Goal: Task Accomplishment & Management: Manage account settings

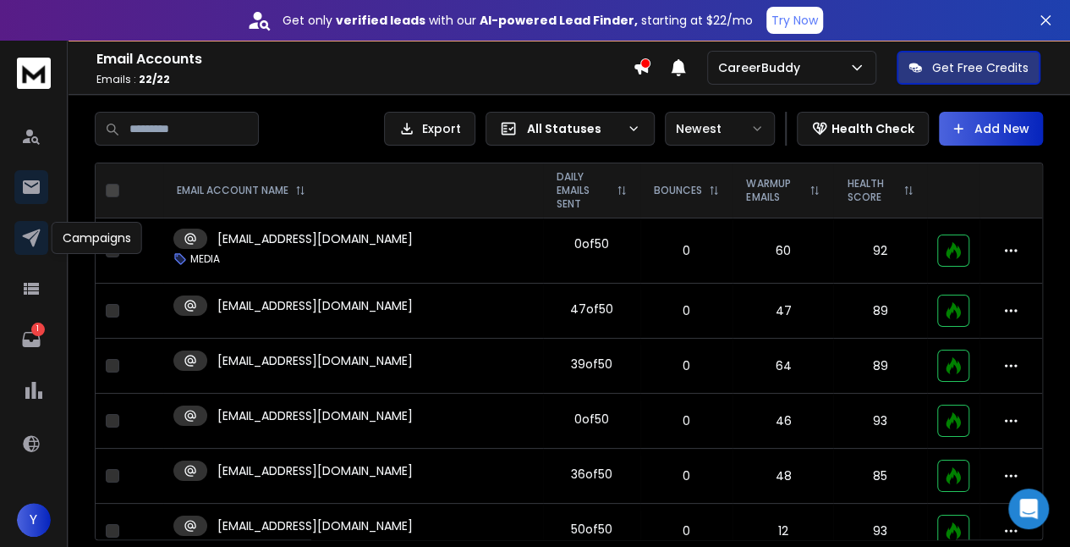
click at [30, 228] on icon at bounding box center [31, 238] width 20 height 20
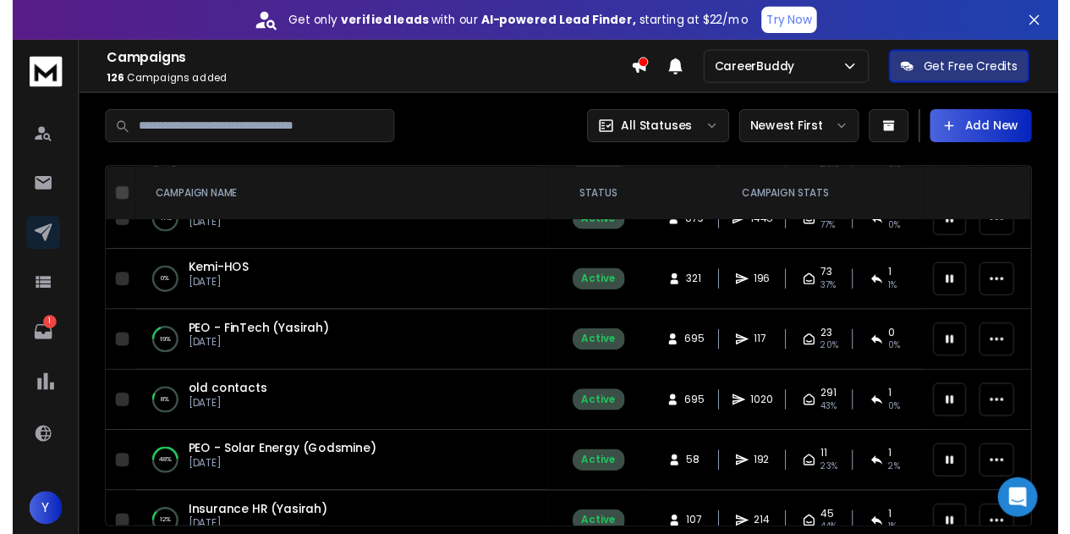
scroll to position [464, 0]
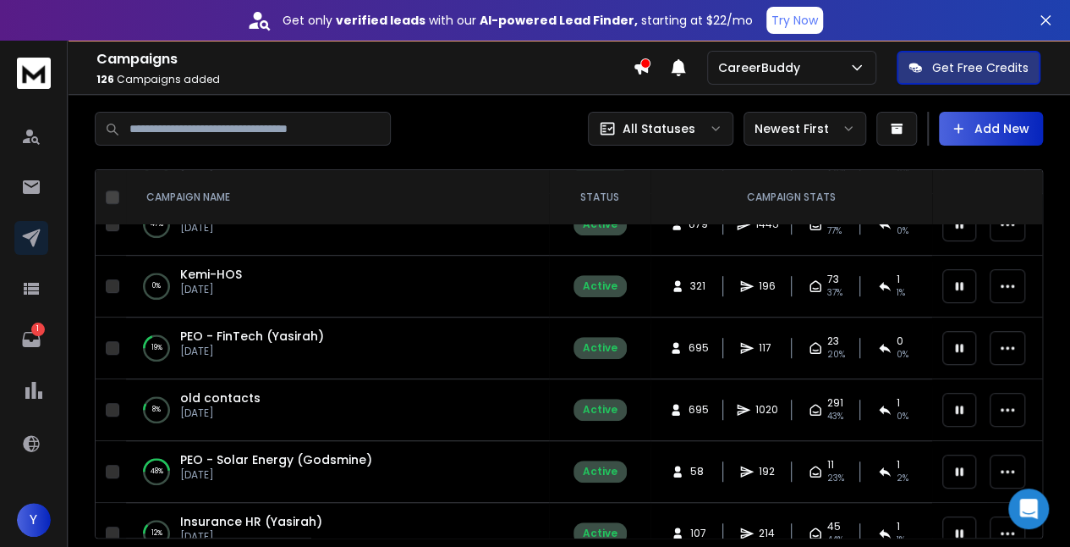
click at [362, 337] on div "19 % PEO - FinTech (Yasirah) [DATE]" at bounding box center [337, 347] width 389 height 41
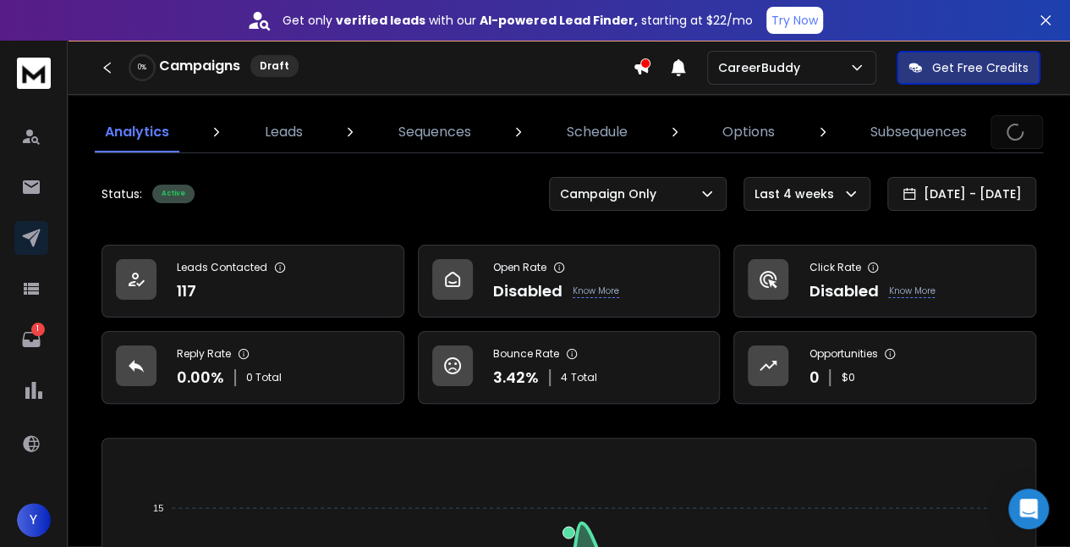
click at [318, 130] on div "Analytics Leads Sequences Schedule Options Subsequences" at bounding box center [536, 132] width 883 height 41
click at [295, 130] on p "Leads" at bounding box center [284, 132] width 38 height 20
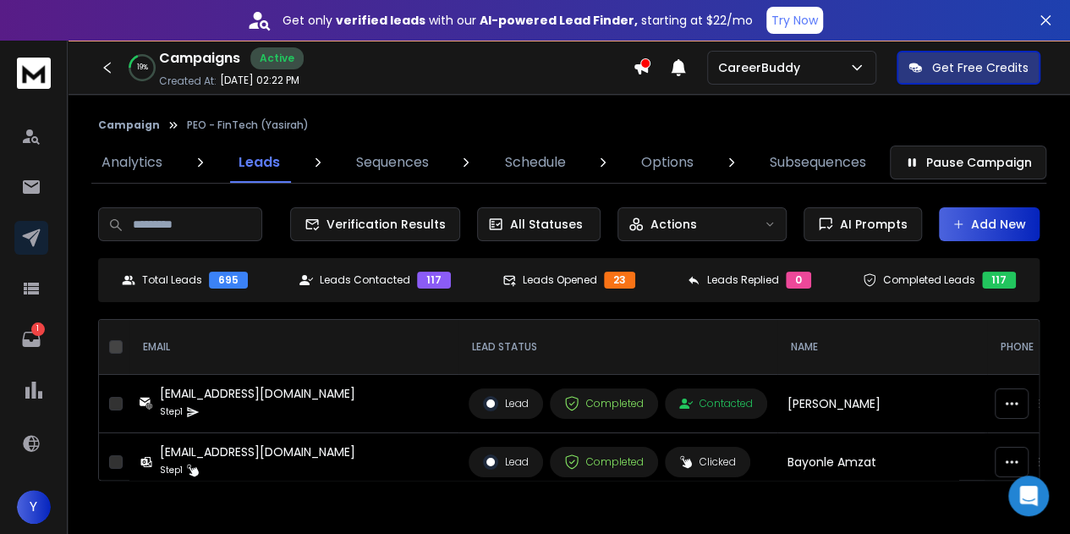
click at [993, 219] on button "Add New" at bounding box center [989, 224] width 101 height 34
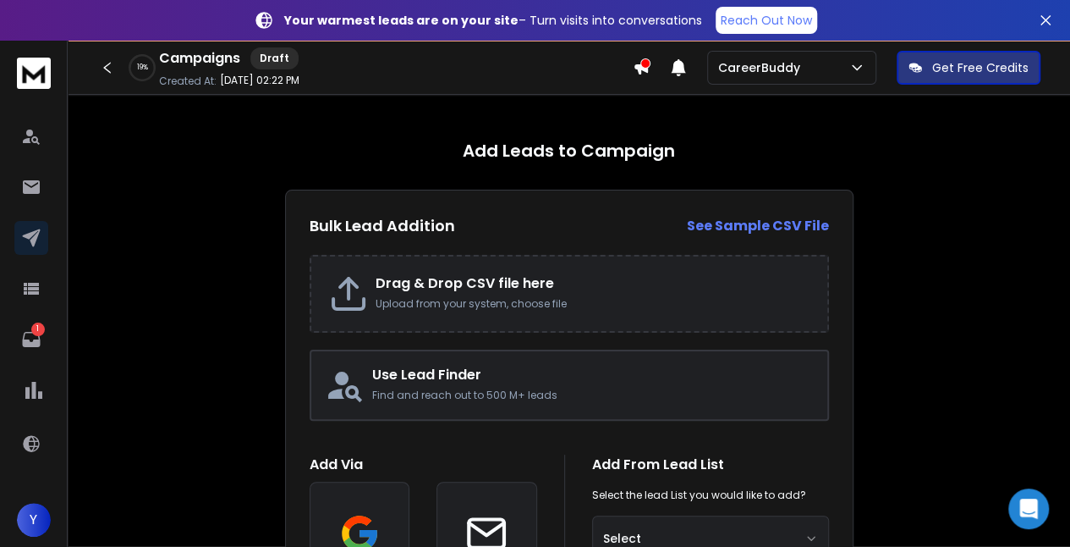
scroll to position [88, 0]
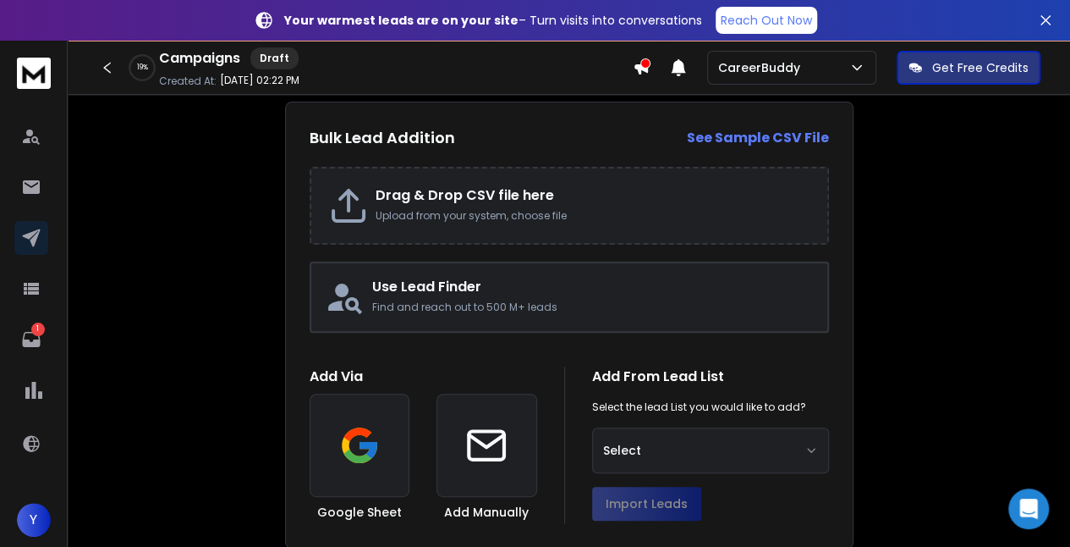
click at [560, 203] on h2 "Drag & Drop CSV file here" at bounding box center [593, 195] width 435 height 20
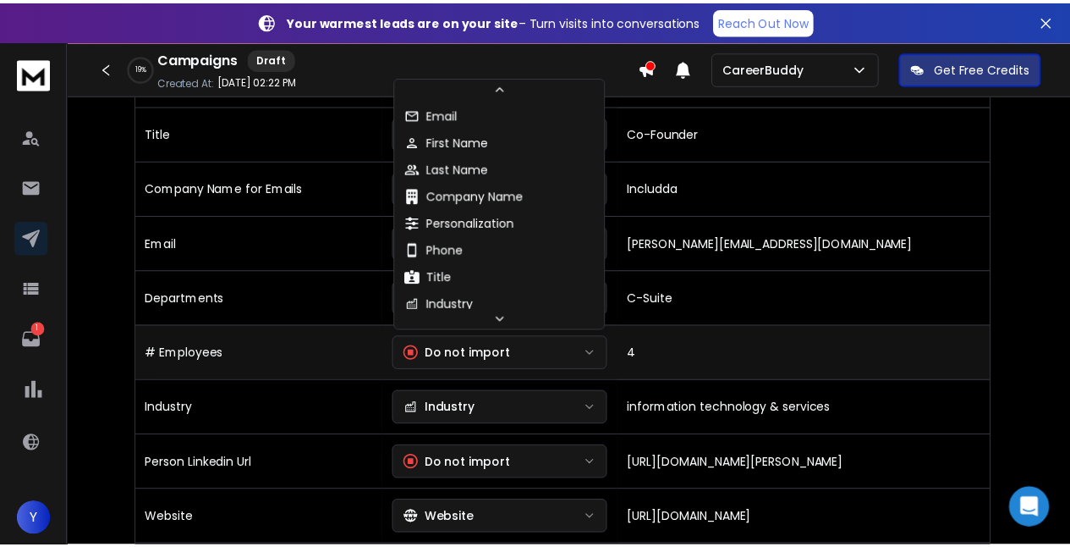
scroll to position [170, 0]
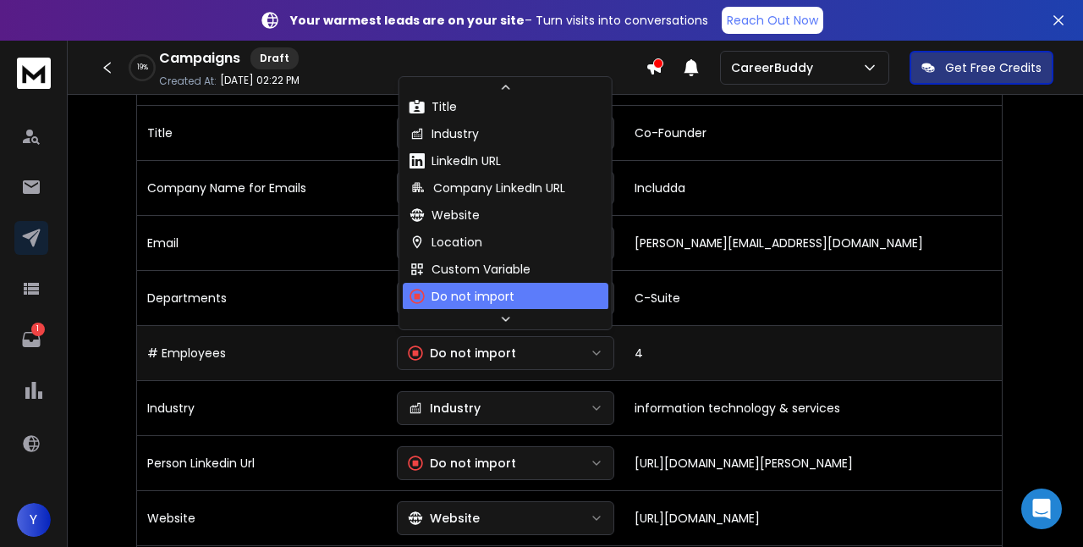
click at [591, 346] on icon "button" at bounding box center [597, 353] width 14 height 14
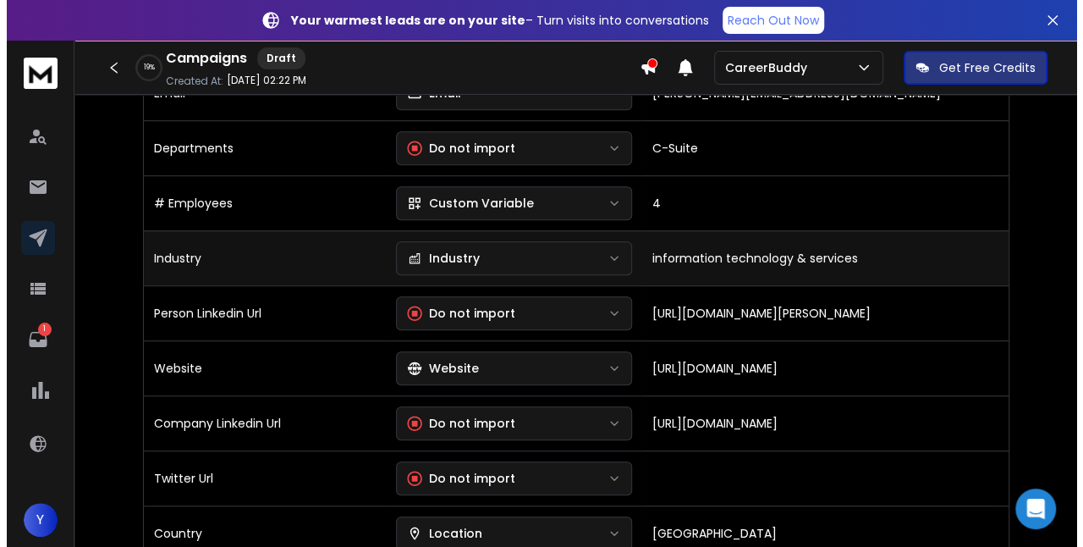
scroll to position [559, 0]
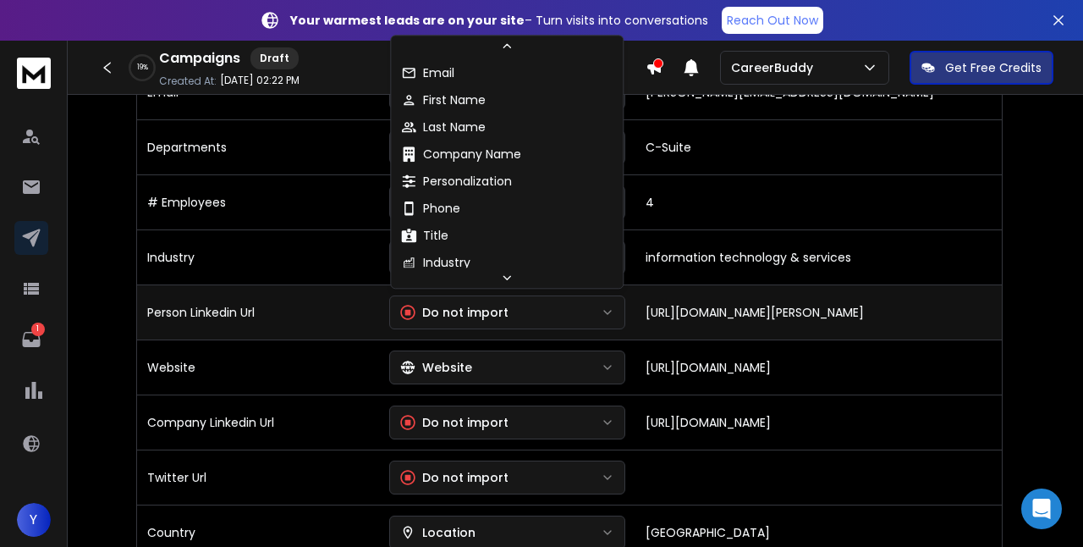
click at [604, 311] on icon "button" at bounding box center [607, 312] width 7 height 3
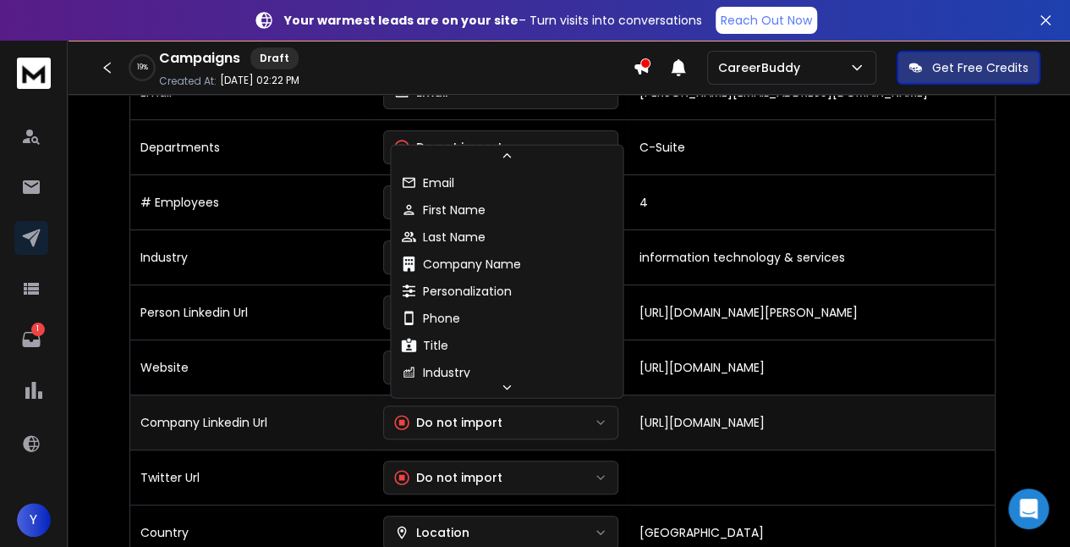
click at [599, 415] on icon "button" at bounding box center [601, 422] width 14 height 14
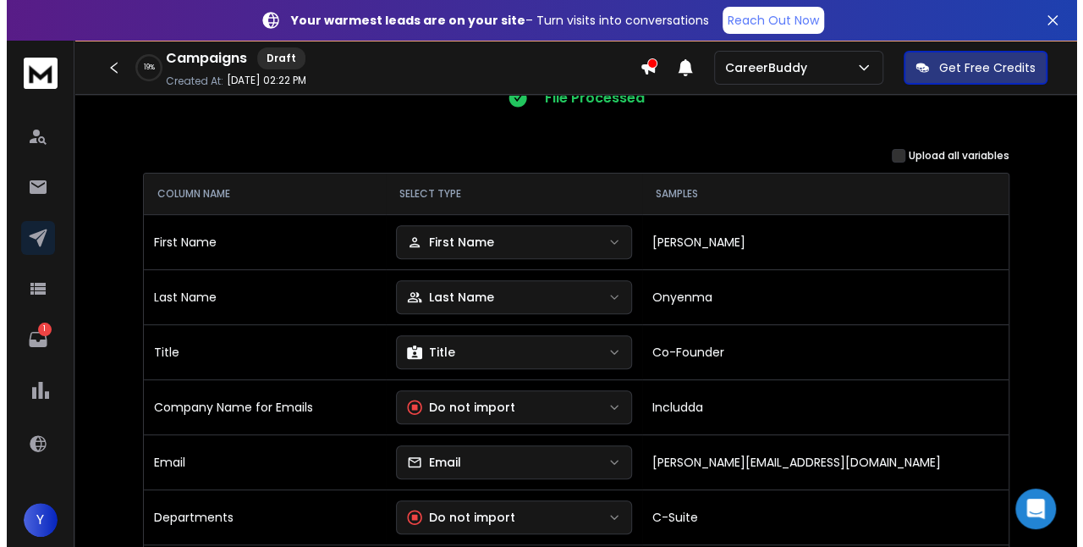
scroll to position [189, 0]
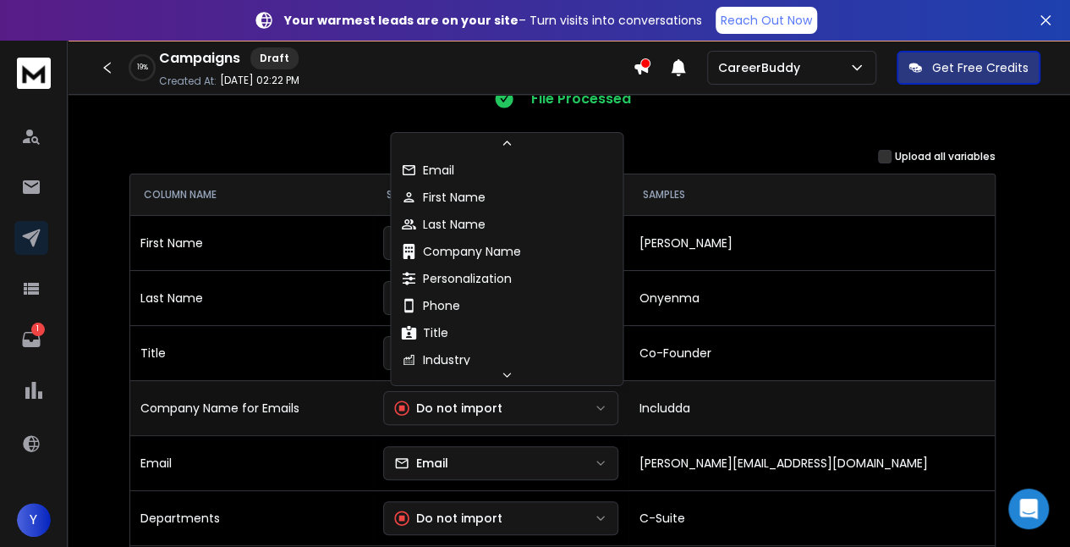
click at [602, 406] on icon "button" at bounding box center [600, 407] width 7 height 3
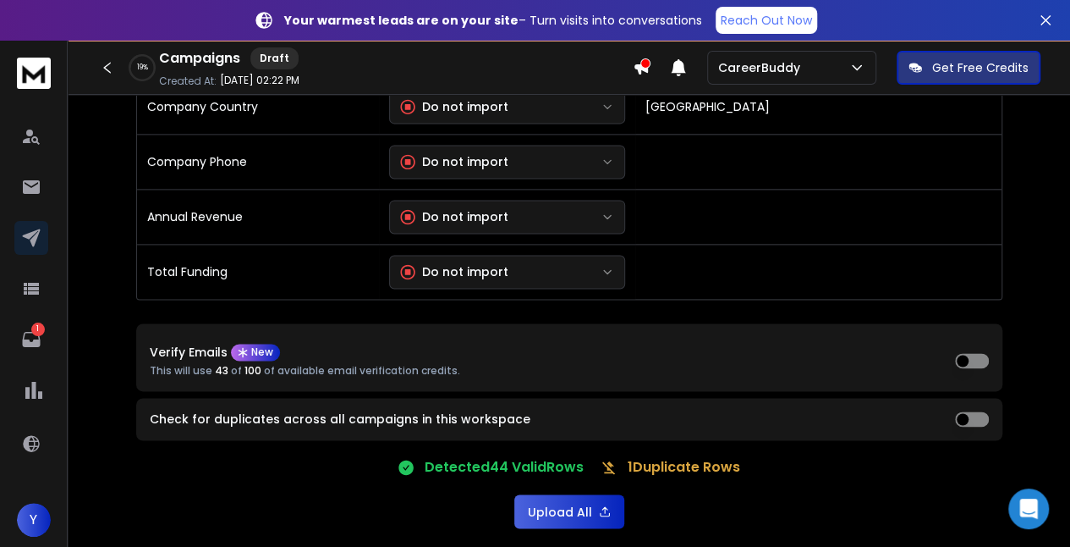
scroll to position [1097, 0]
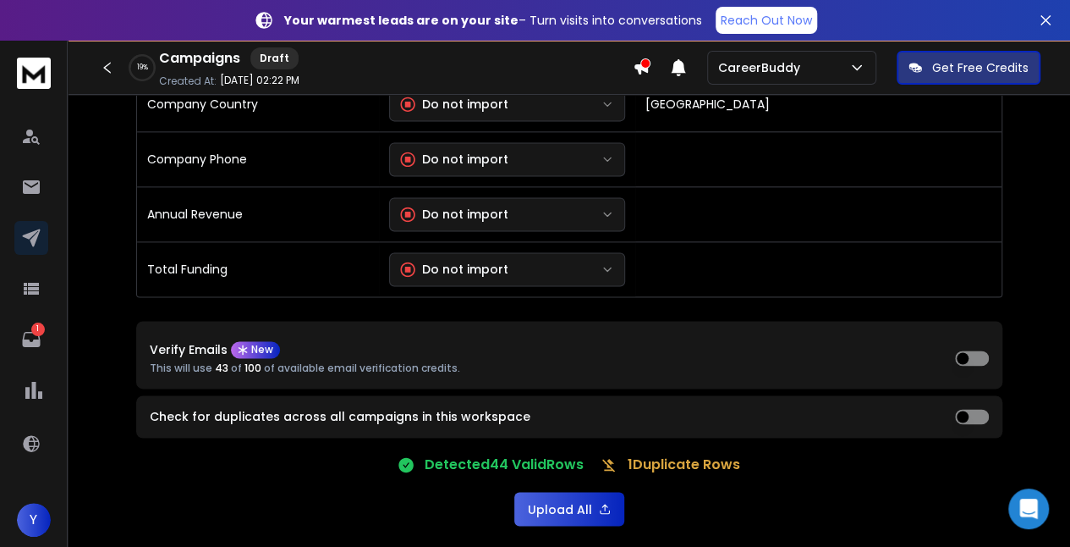
click at [561, 501] on button "Upload All" at bounding box center [569, 509] width 110 height 34
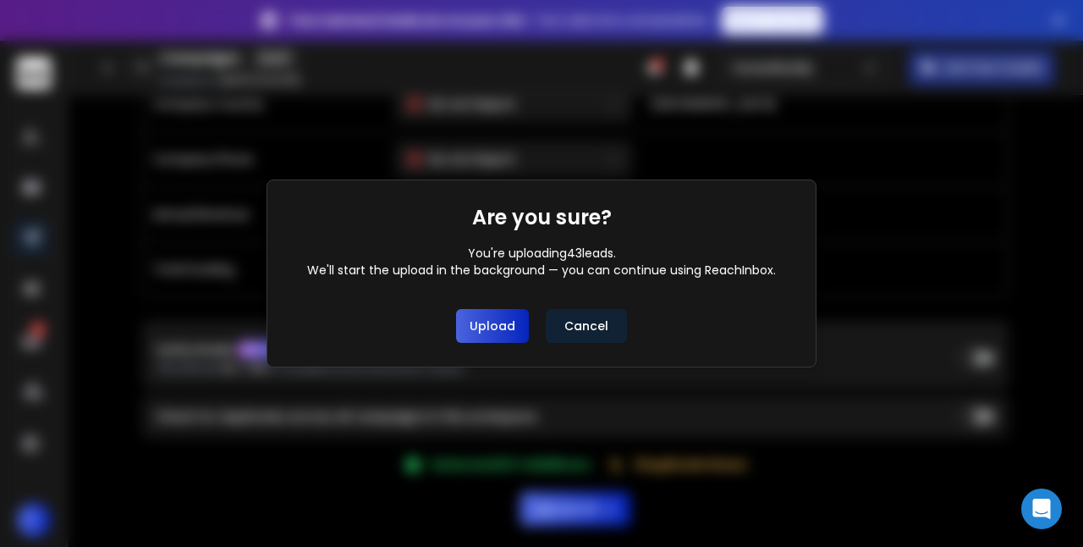
click at [482, 323] on button "Upload" at bounding box center [492, 326] width 73 height 34
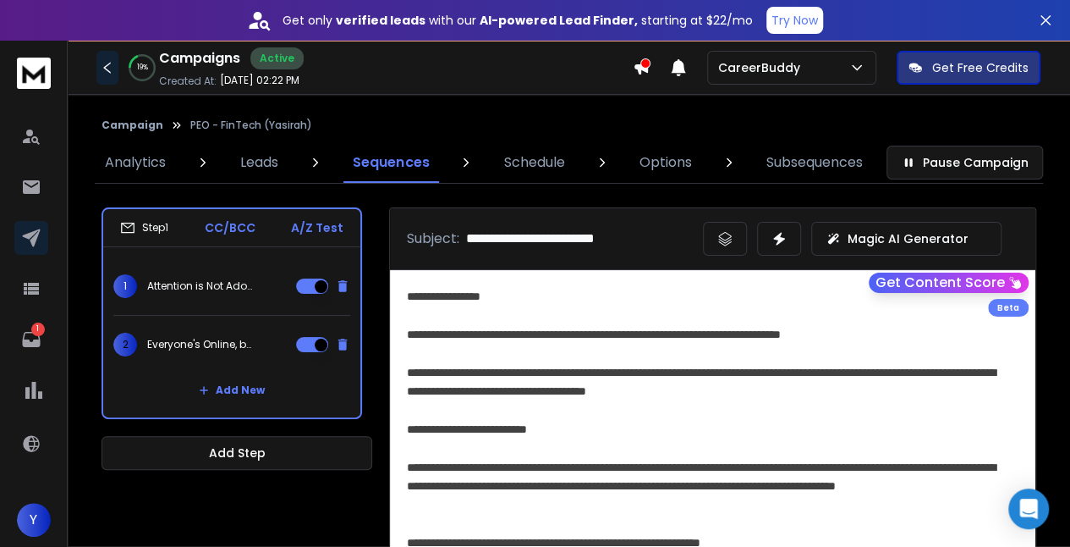
click at [111, 69] on icon at bounding box center [107, 67] width 15 height 15
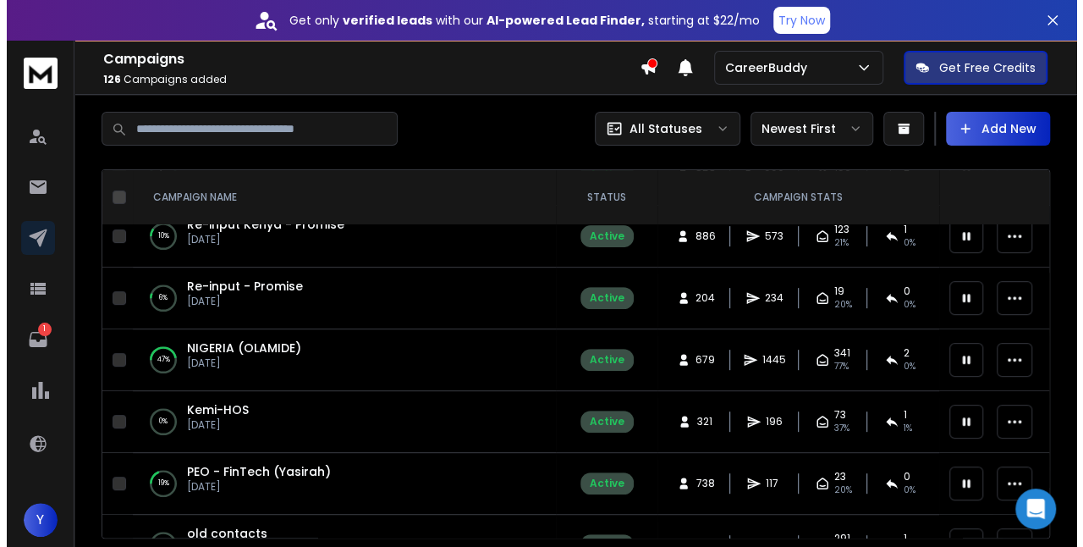
scroll to position [329, 0]
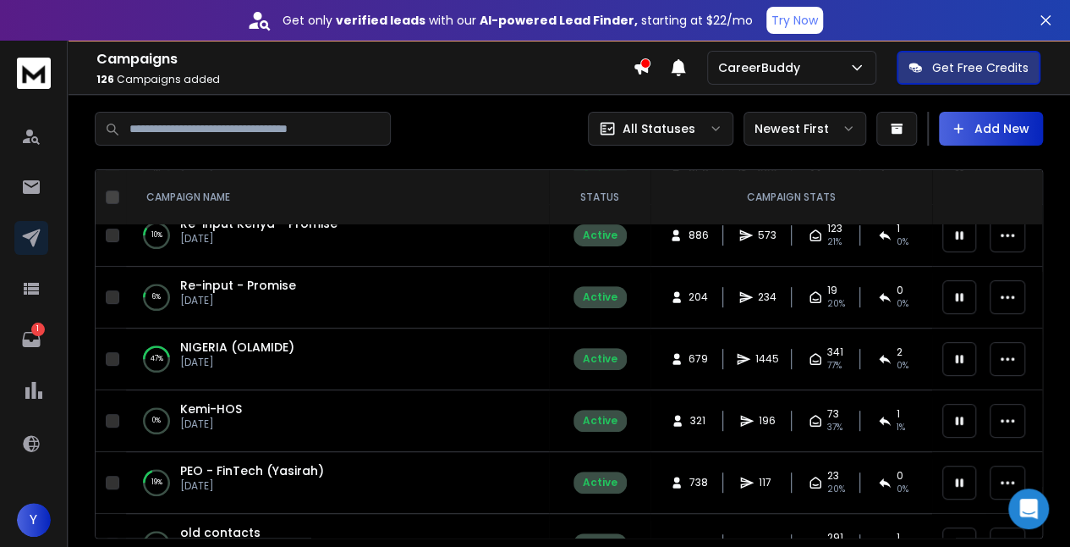
click at [401, 487] on div "19 % PEO - FinTech (Yasirah) [DATE]" at bounding box center [337, 482] width 389 height 41
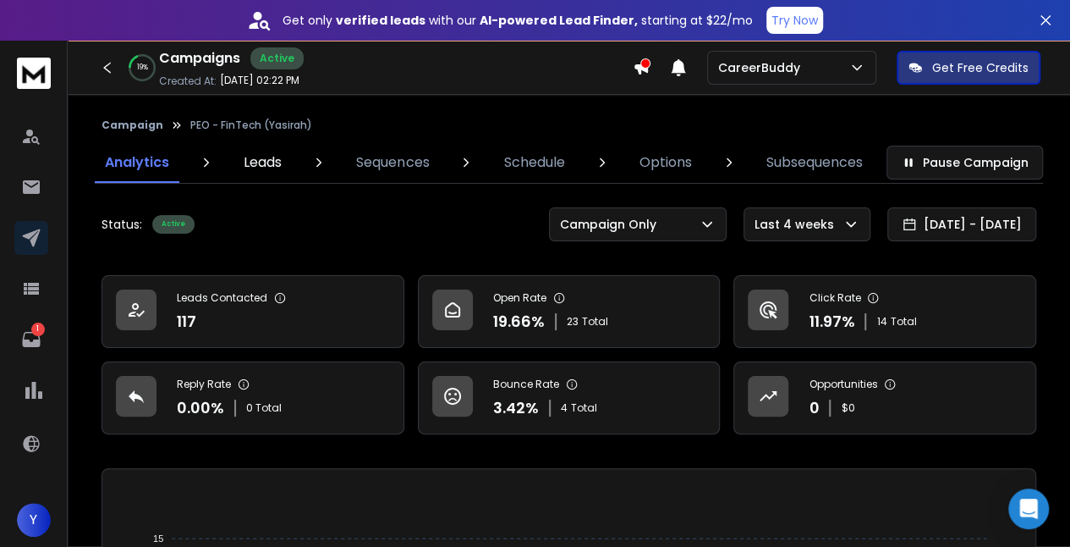
click at [265, 162] on p "Leads" at bounding box center [263, 162] width 38 height 20
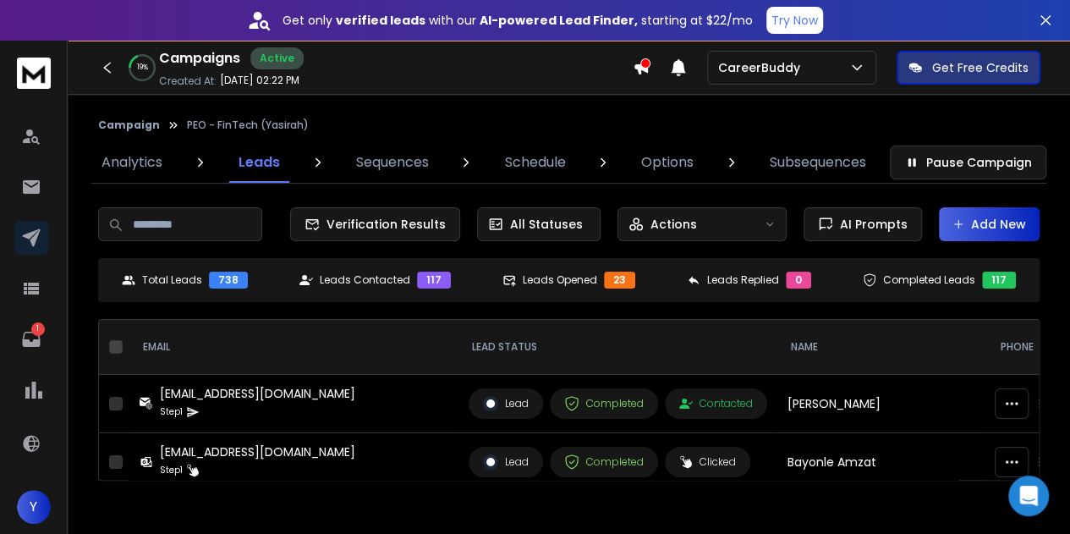
click at [989, 215] on button "Add New" at bounding box center [989, 224] width 101 height 34
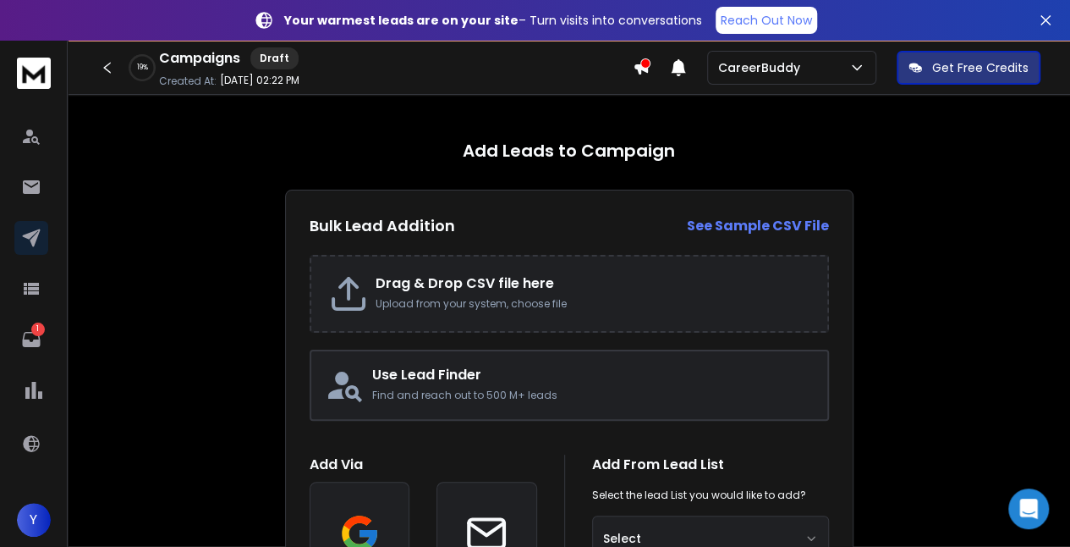
scroll to position [88, 0]
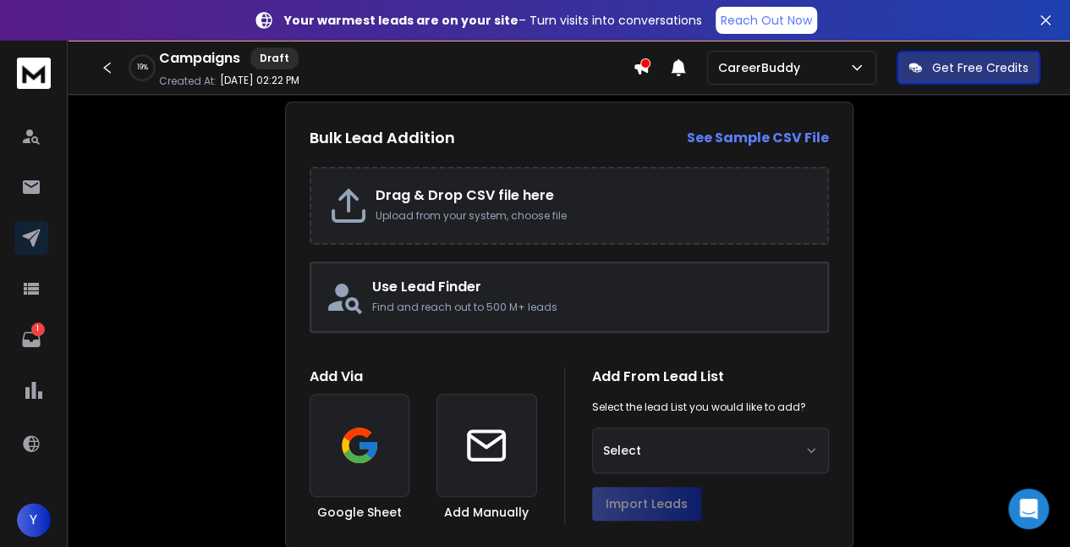
click at [535, 188] on h2 "Drag & Drop CSV file here" at bounding box center [593, 195] width 435 height 20
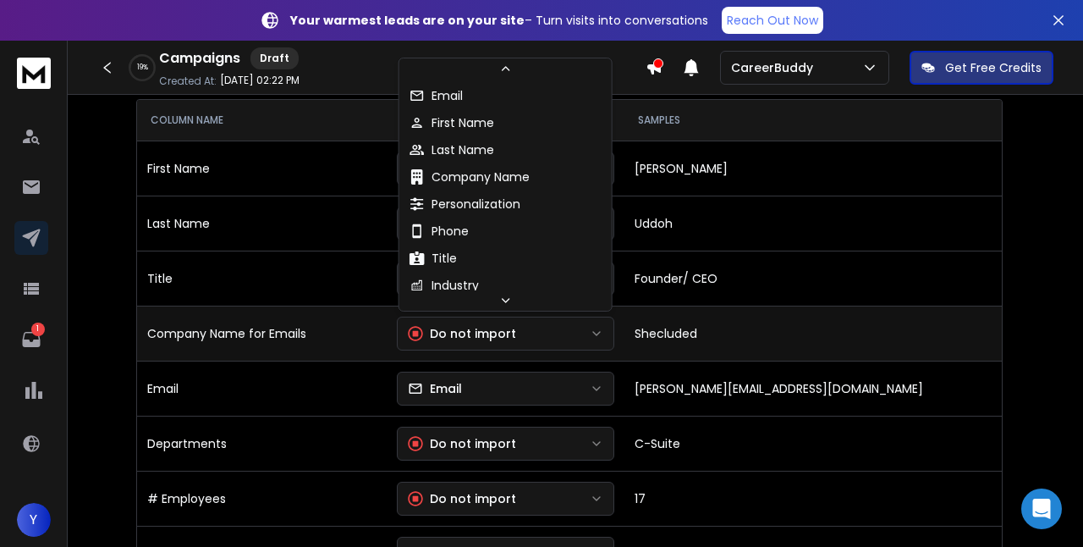
scroll to position [170, 0]
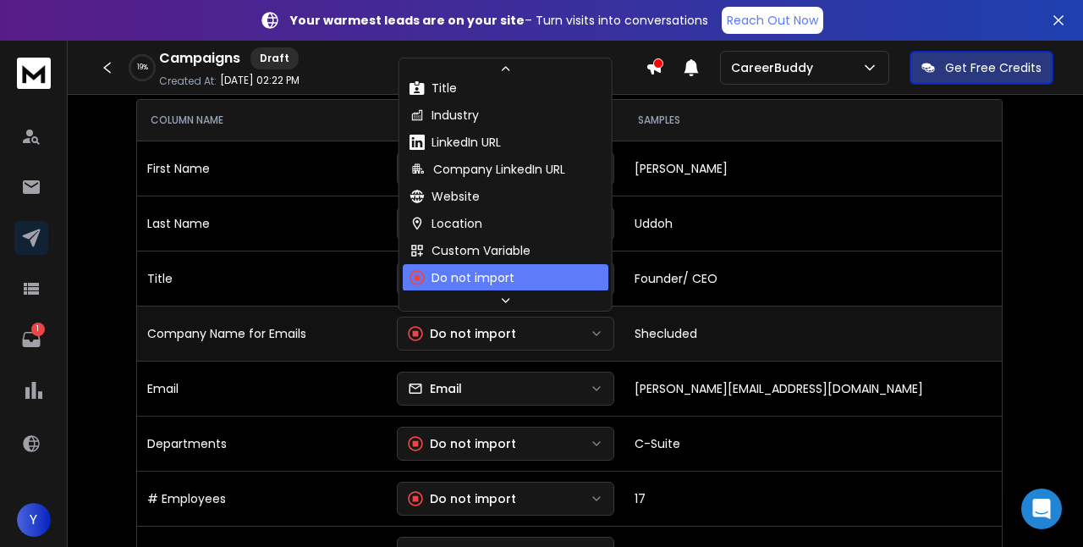
click at [595, 329] on icon "button" at bounding box center [597, 334] width 14 height 14
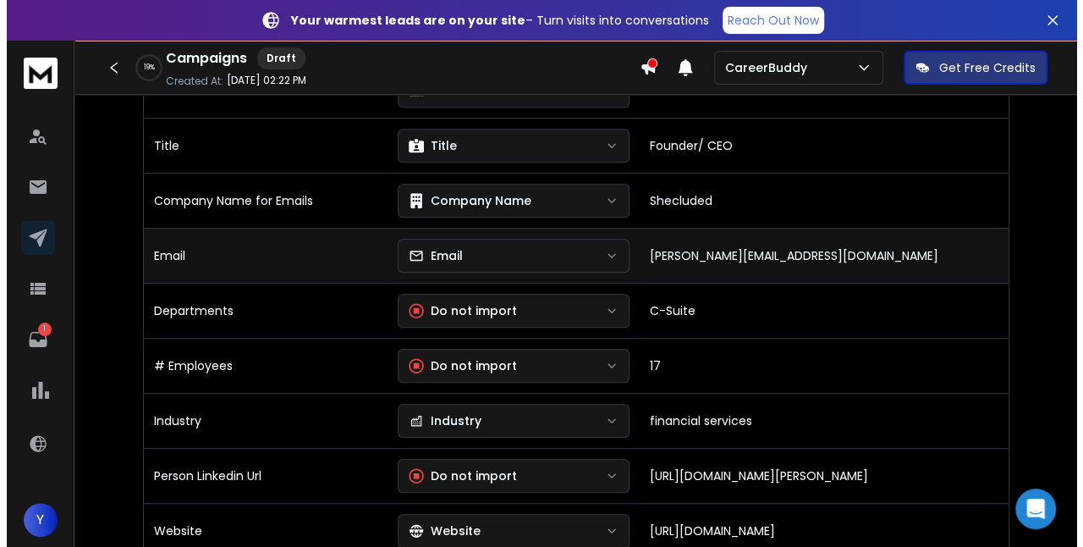
scroll to position [400, 0]
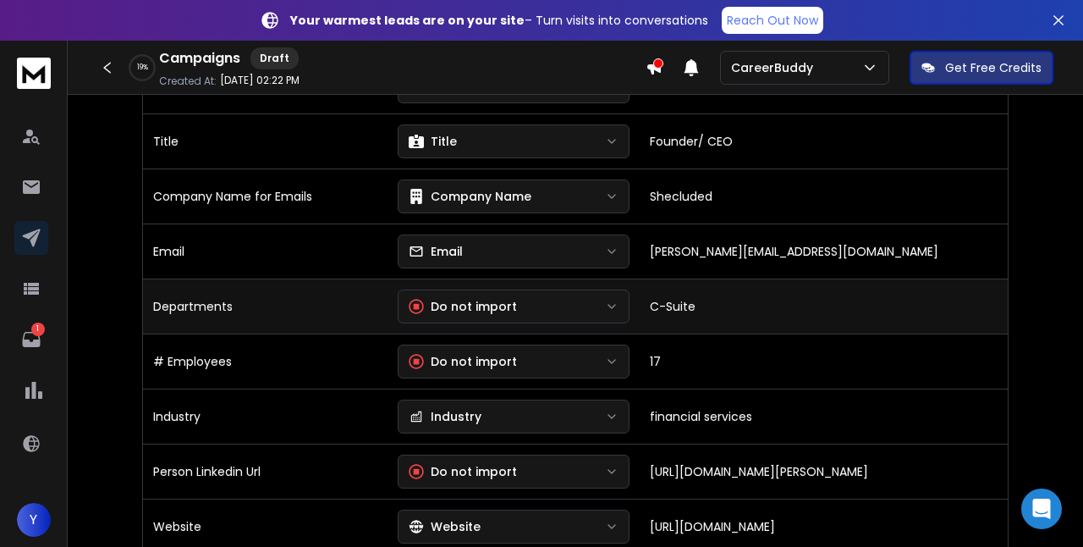
click at [608, 304] on icon "button" at bounding box center [612, 307] width 14 height 14
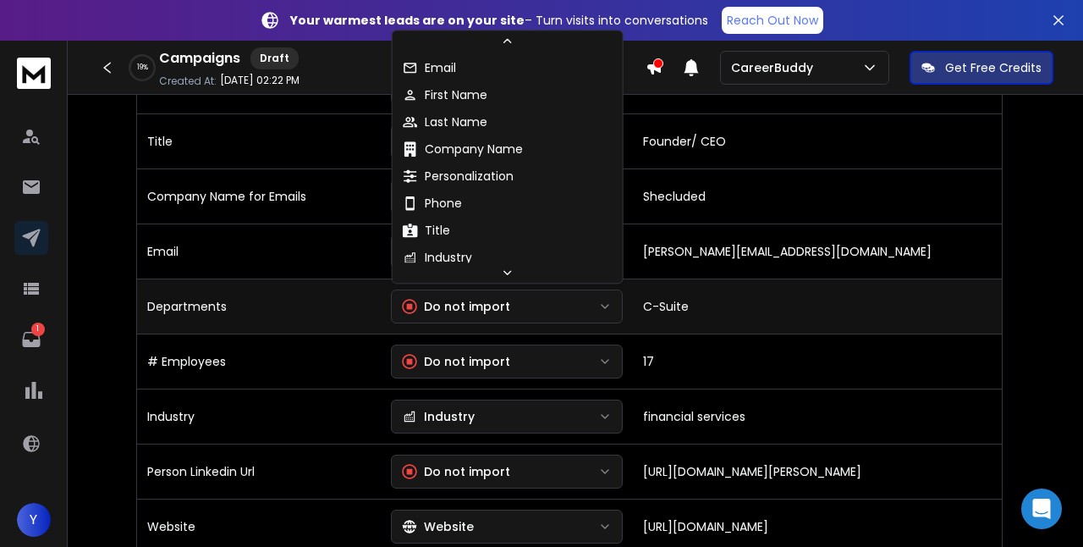
scroll to position [170, 0]
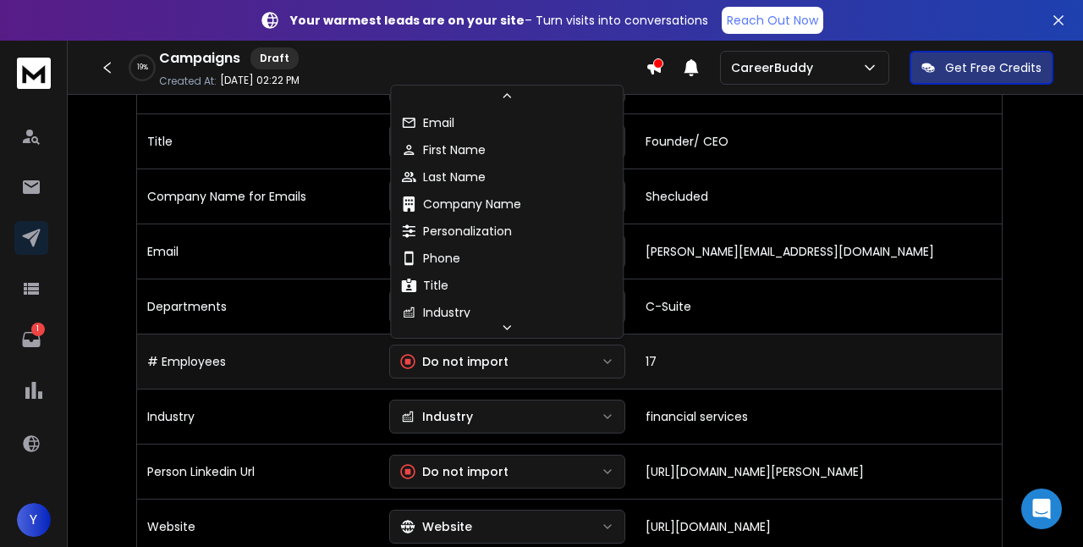
click at [601, 361] on icon "button" at bounding box center [608, 362] width 14 height 14
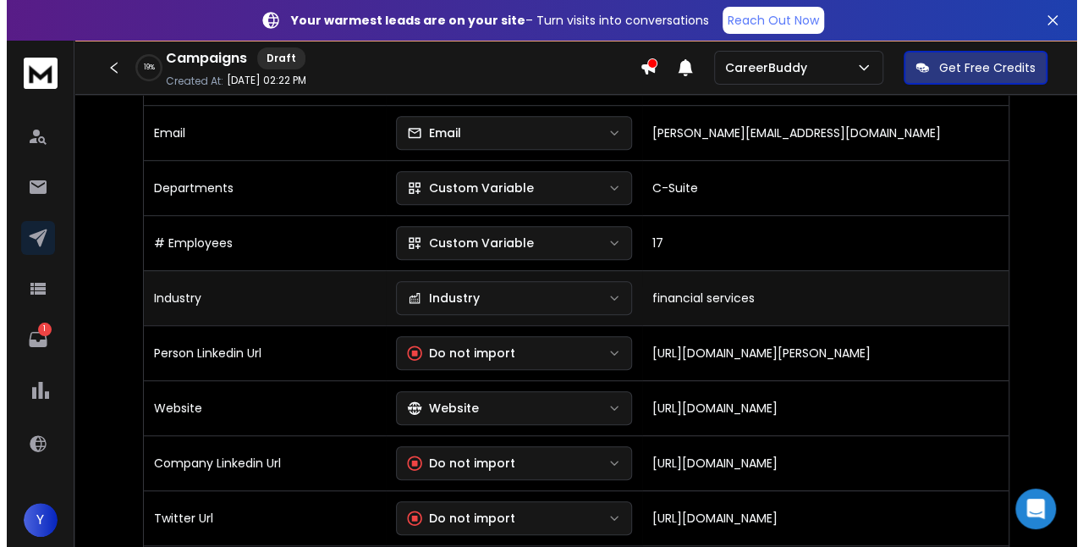
scroll to position [561, 0]
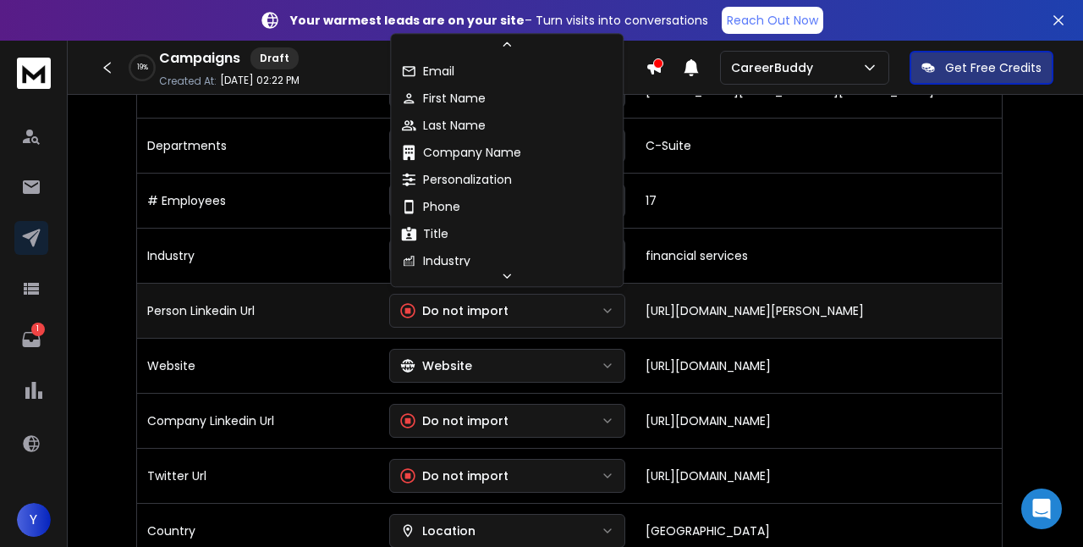
click at [604, 304] on icon "button" at bounding box center [608, 311] width 14 height 14
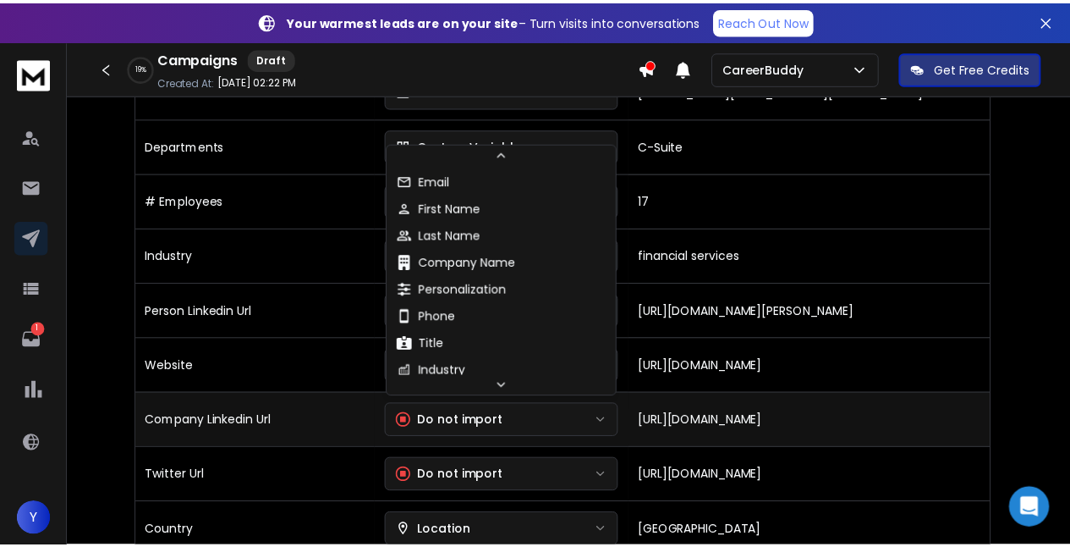
scroll to position [170, 0]
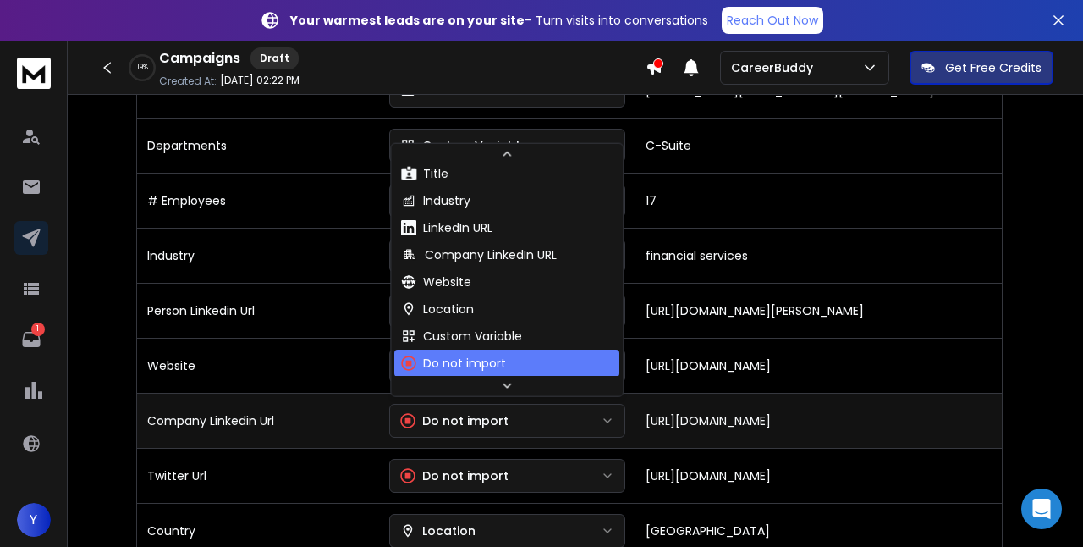
click at [606, 418] on icon "button" at bounding box center [608, 421] width 14 height 14
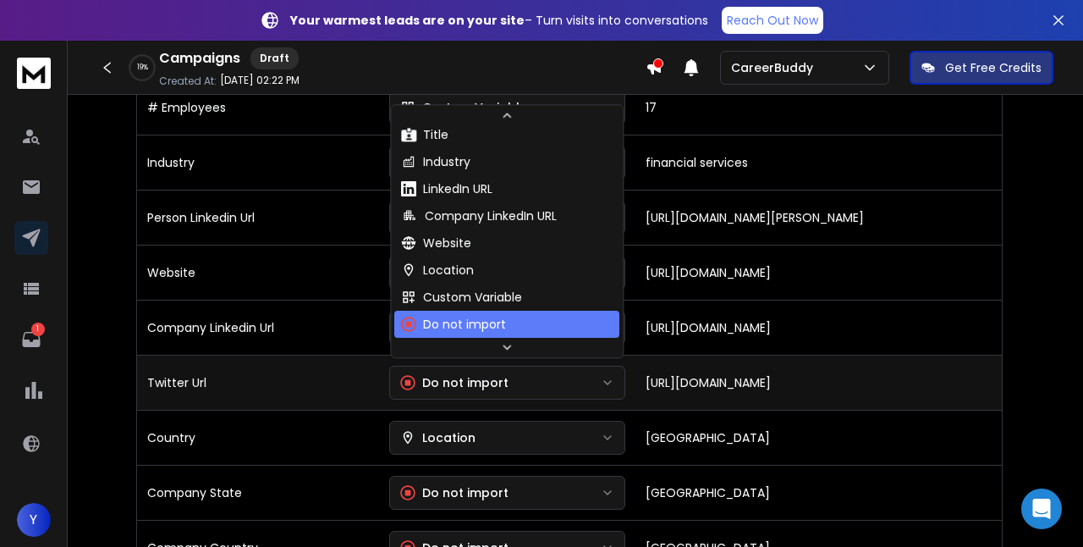
click at [611, 376] on icon "button" at bounding box center [608, 383] width 14 height 14
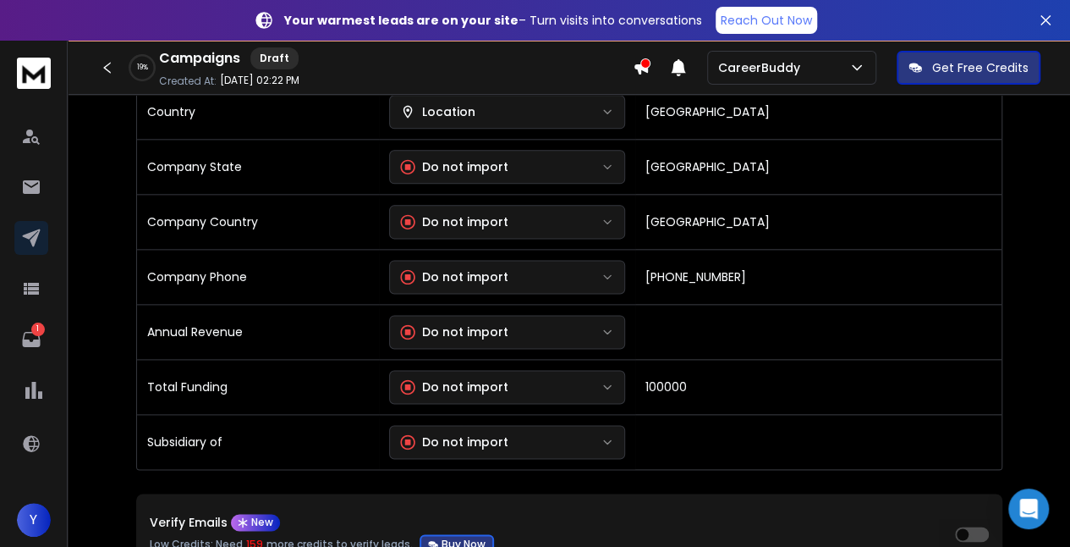
scroll to position [1159, 0]
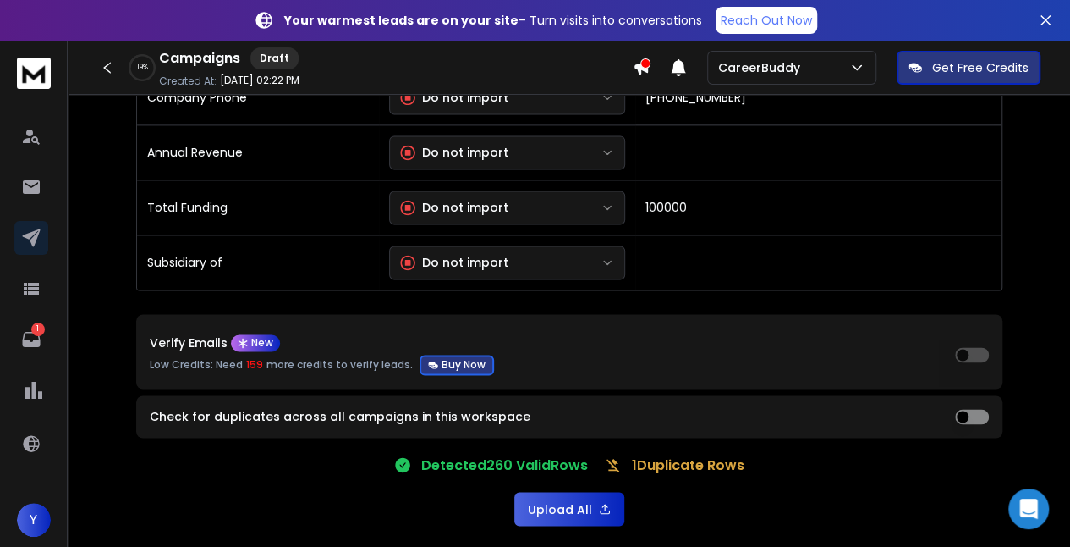
click at [547, 503] on button "Upload All" at bounding box center [569, 509] width 110 height 34
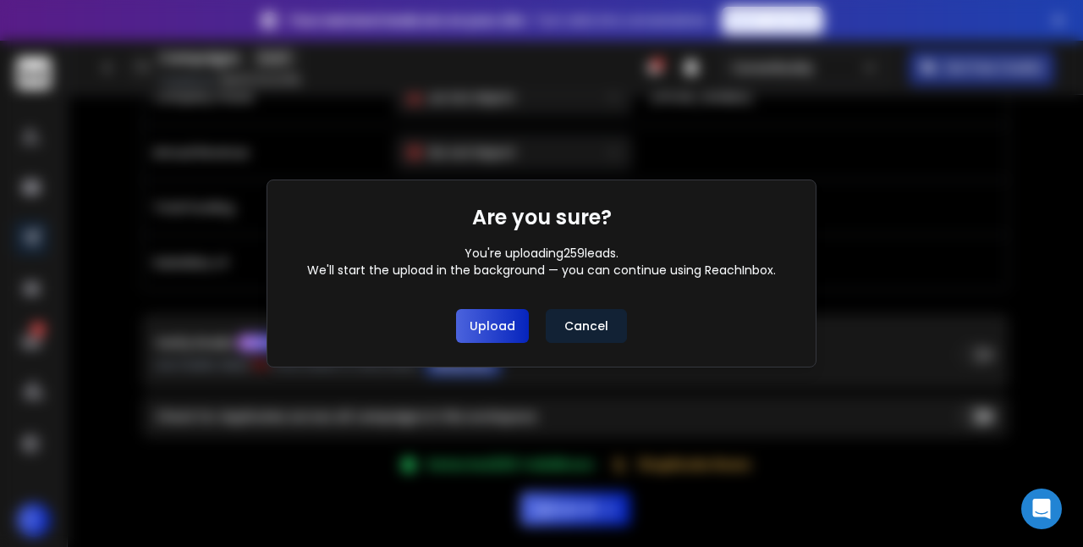
click at [485, 324] on button "Upload" at bounding box center [492, 326] width 73 height 34
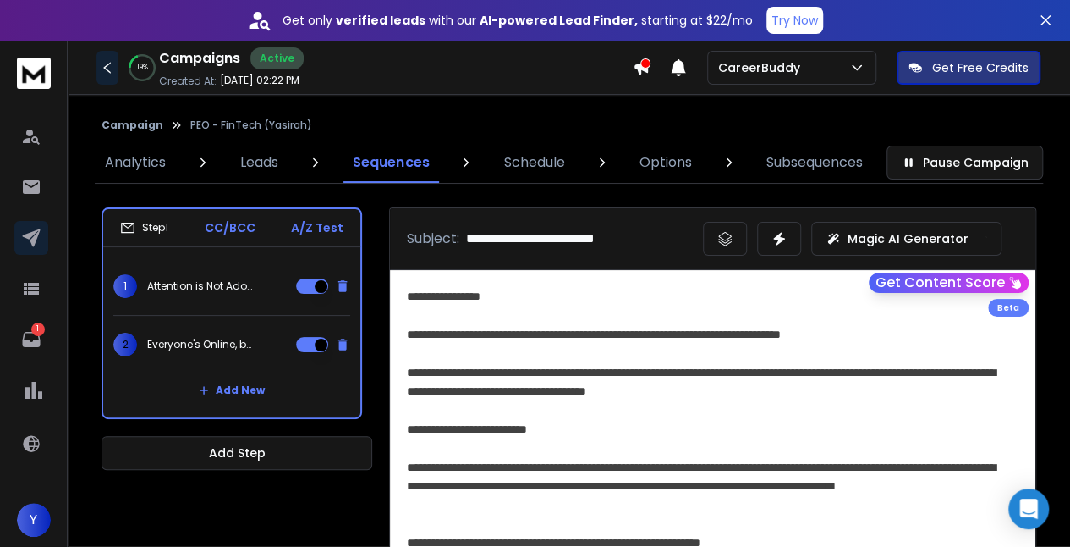
click at [103, 70] on icon at bounding box center [107, 67] width 15 height 15
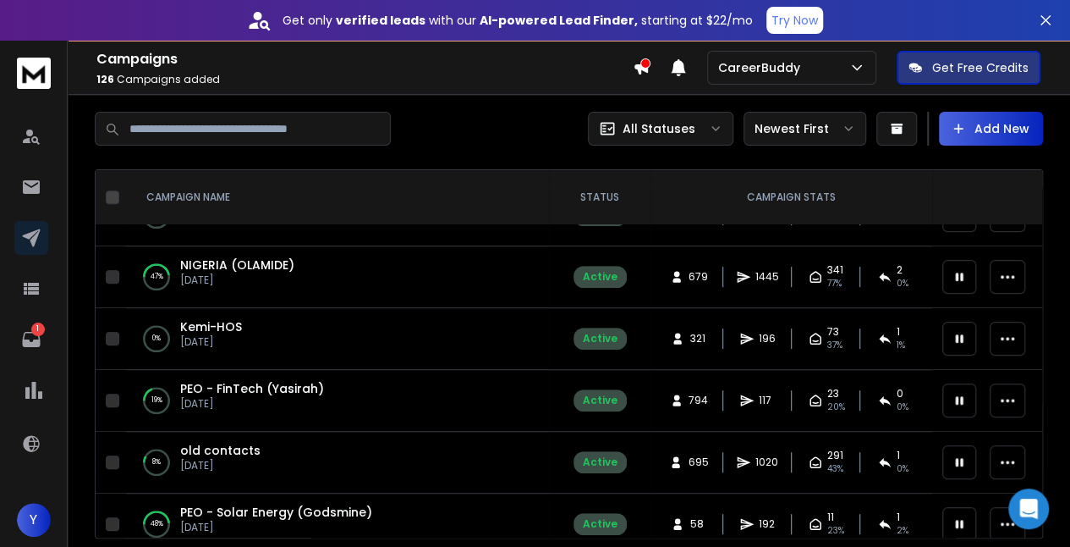
scroll to position [419, 0]
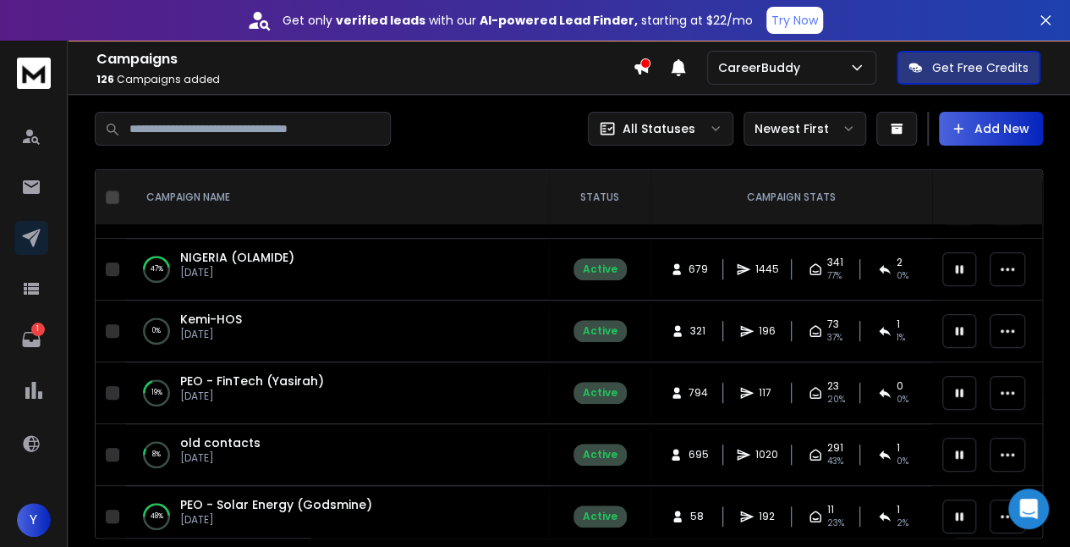
click at [371, 382] on div "19 % PEO - FinTech (Yasirah) [DATE]" at bounding box center [337, 392] width 389 height 41
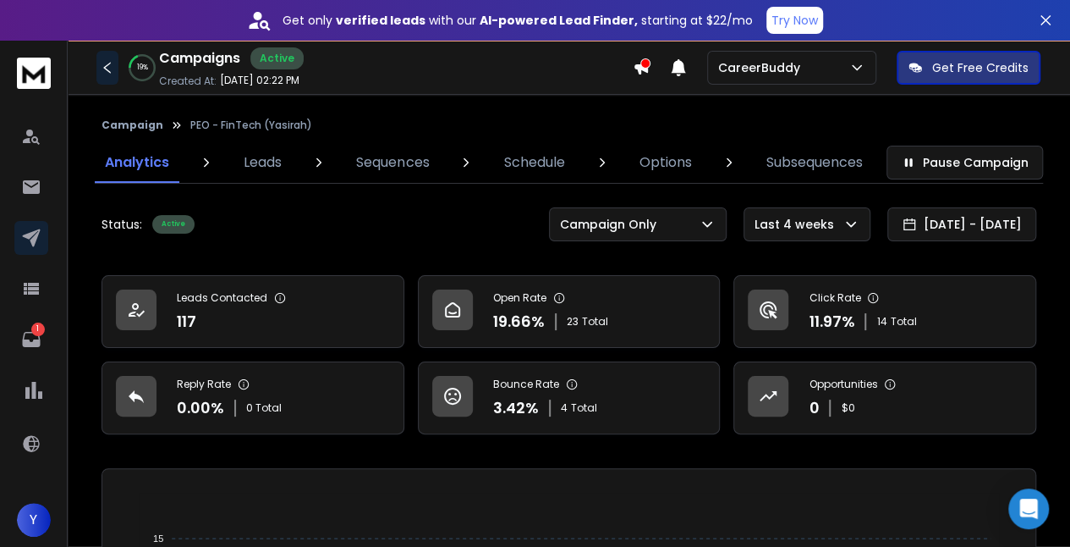
click at [102, 58] on button at bounding box center [107, 68] width 22 height 34
